Goal: Task Accomplishment & Management: Use online tool/utility

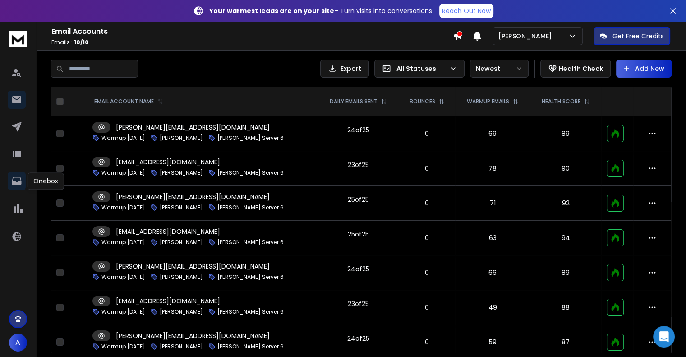
click at [20, 179] on icon at bounding box center [16, 180] width 11 height 11
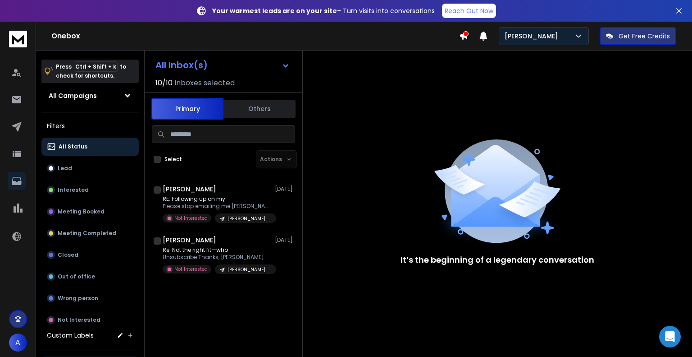
click at [553, 34] on div "[PERSON_NAME]" at bounding box center [544, 36] width 78 height 9
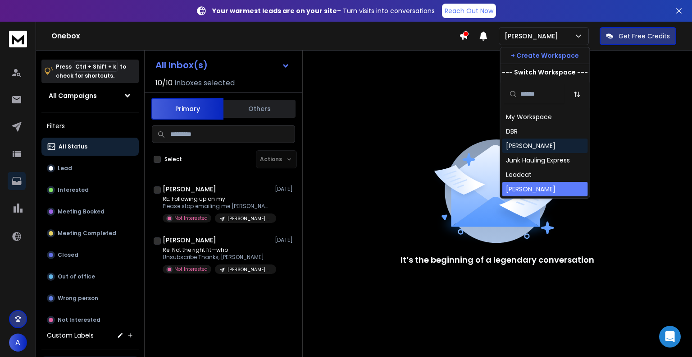
click at [513, 145] on div "[PERSON_NAME]" at bounding box center [531, 145] width 50 height 9
